Goal: Navigation & Orientation: Find specific page/section

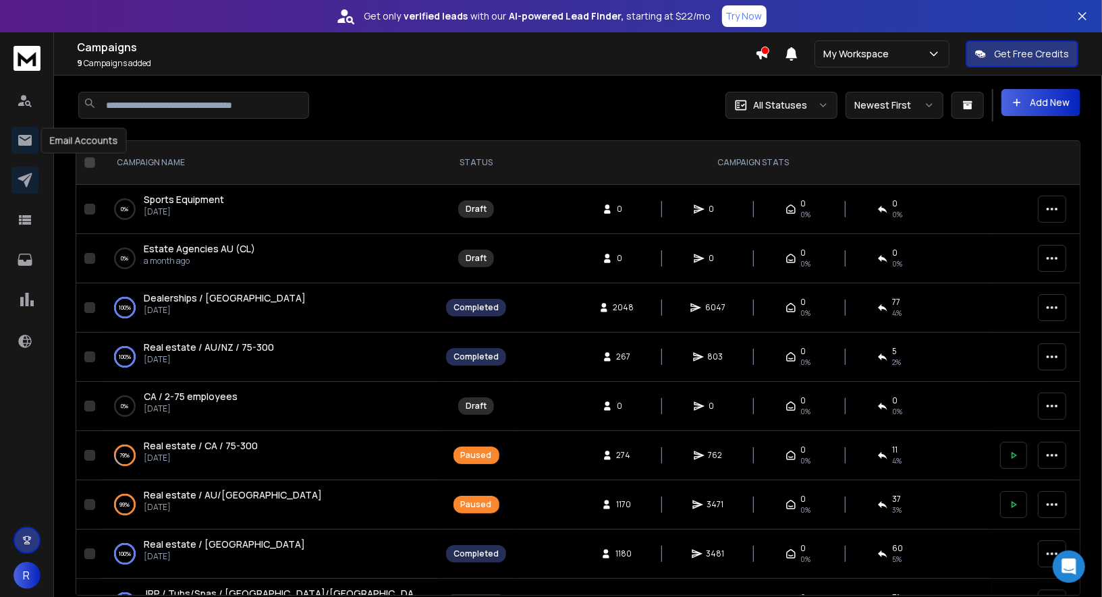
click at [26, 136] on icon at bounding box center [24, 140] width 13 height 11
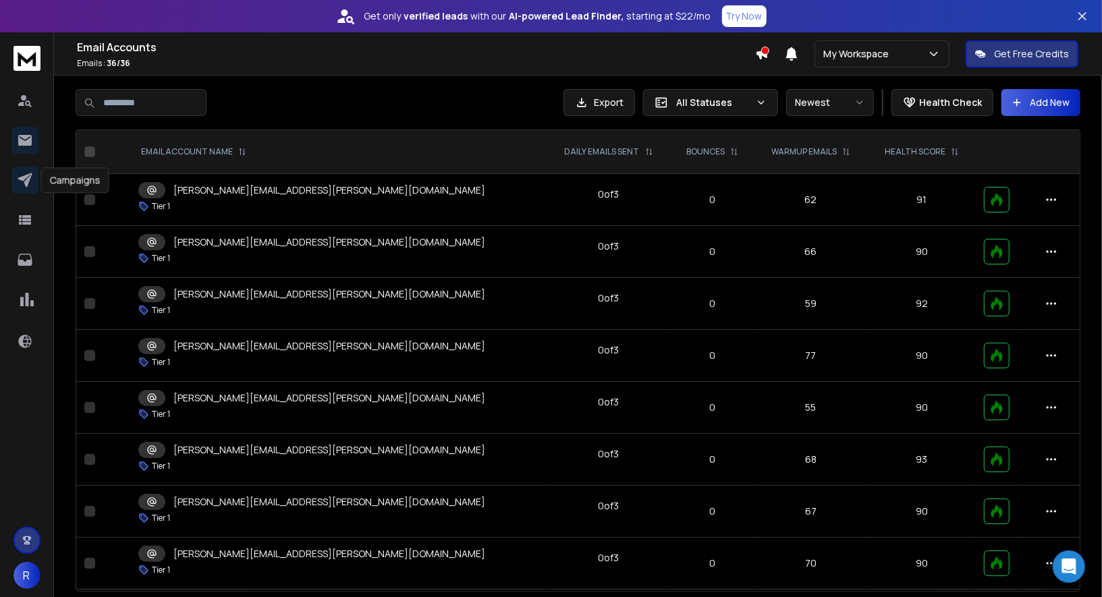
click at [29, 177] on icon at bounding box center [25, 180] width 14 height 14
